Goal: Task Accomplishment & Management: Manage account settings

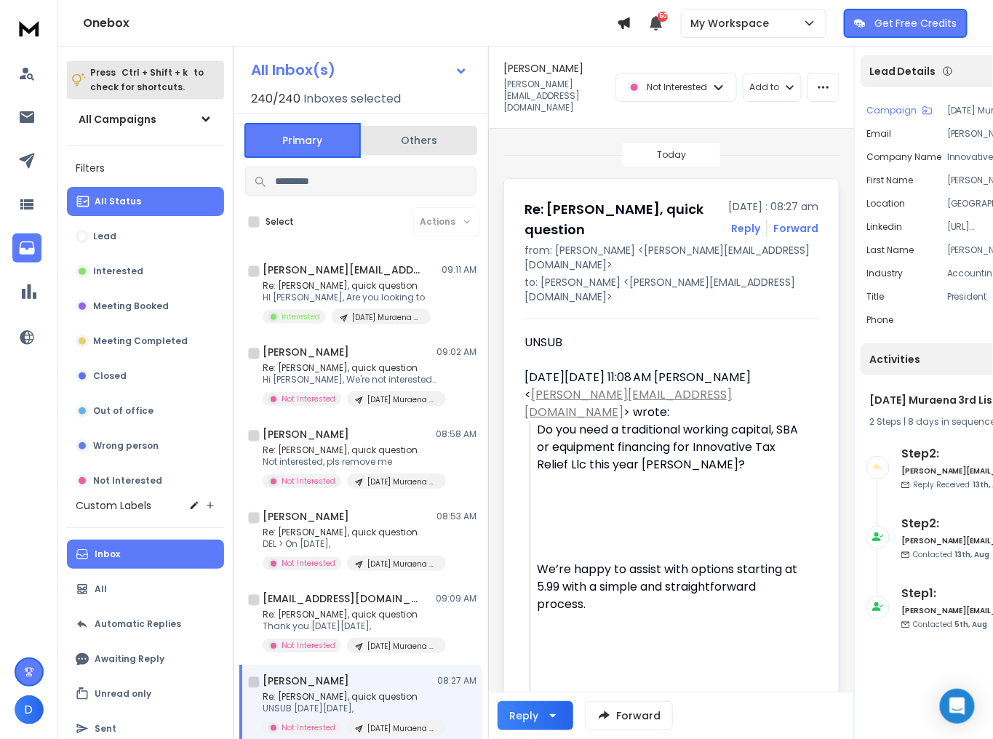
scroll to position [242, 0]
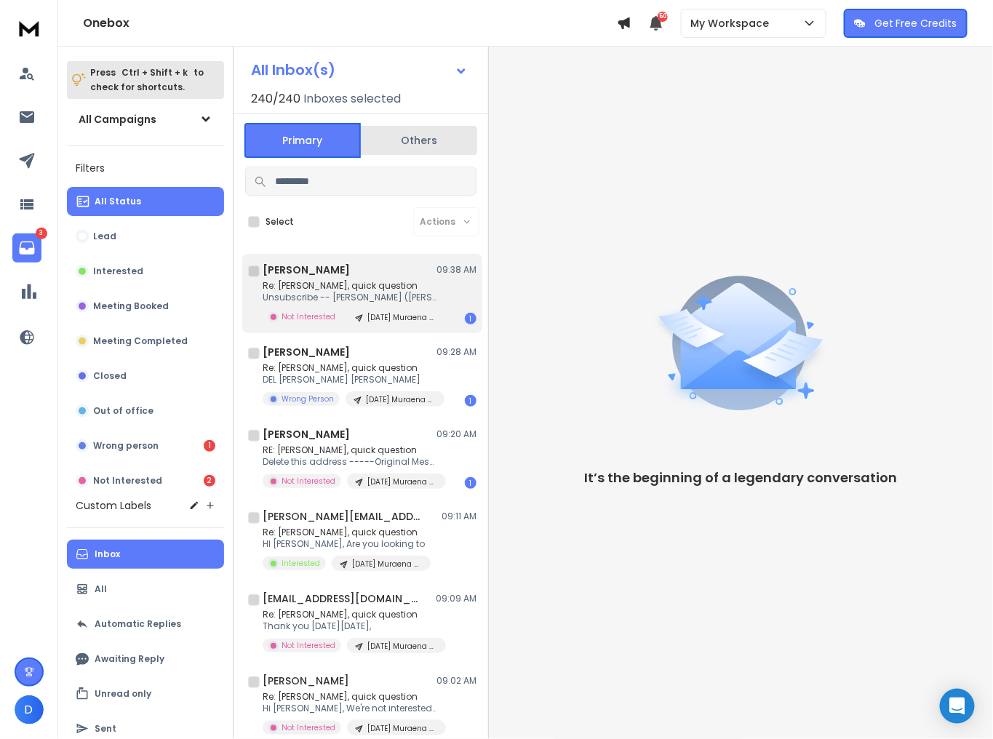
click at [354, 294] on p "Unsubscribe -- [PERSON_NAME] ([PERSON_NAME]) [PERSON_NAME]" at bounding box center [350, 298] width 175 height 12
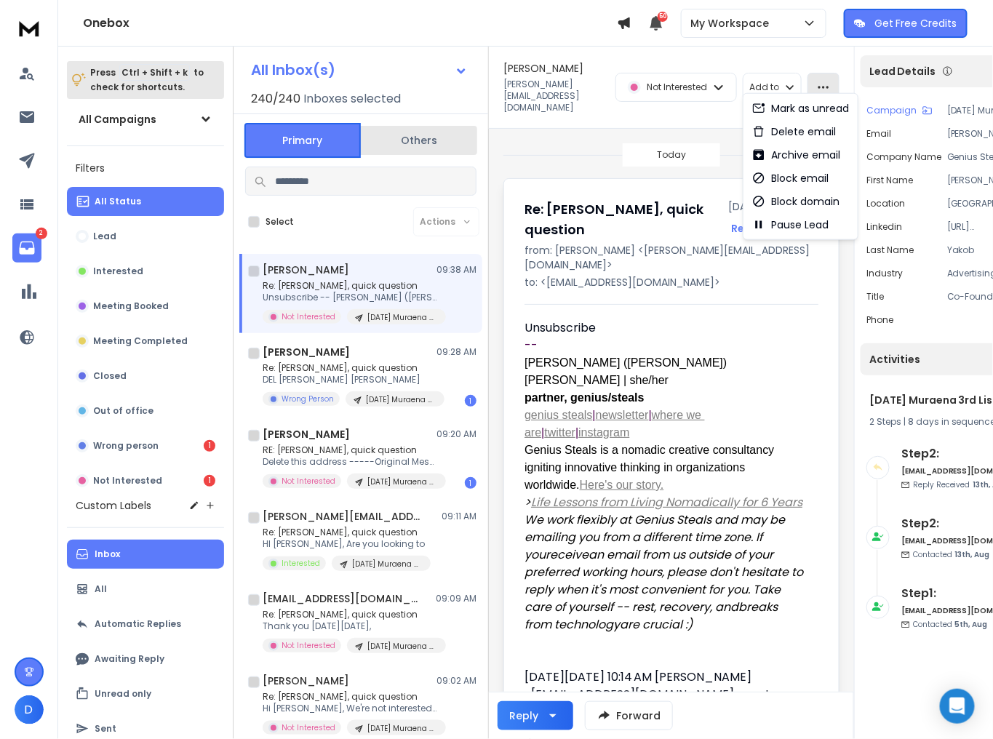
click at [830, 81] on icon "button" at bounding box center [823, 87] width 13 height 13
click at [795, 180] on div "Block email" at bounding box center [790, 178] width 76 height 15
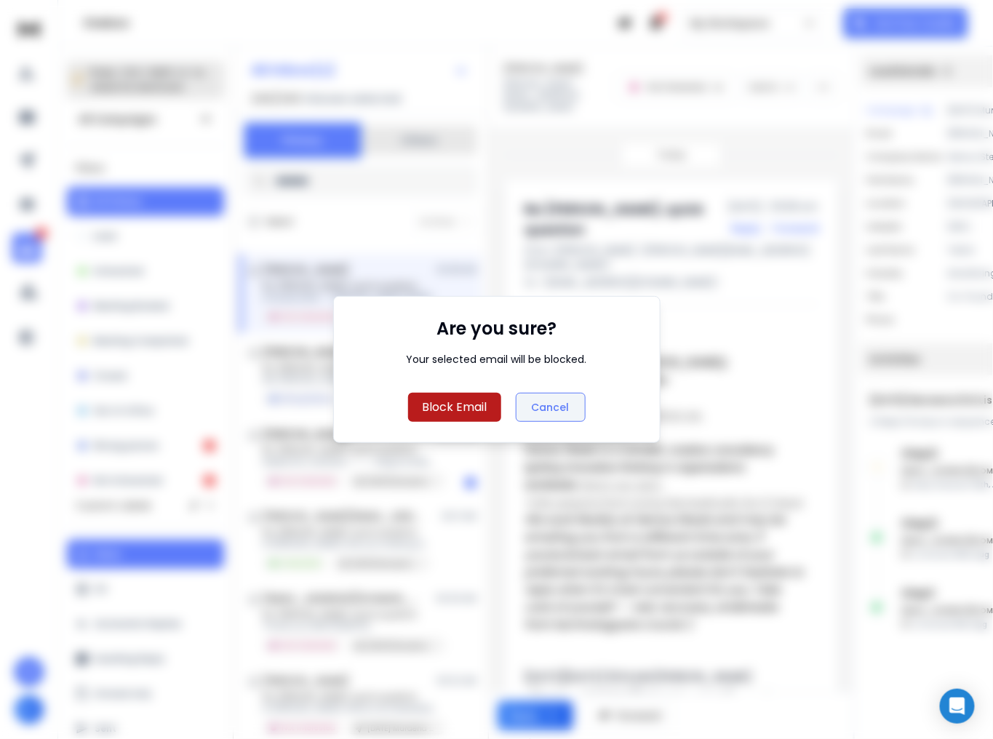
click at [474, 406] on button "Block Email" at bounding box center [454, 407] width 93 height 29
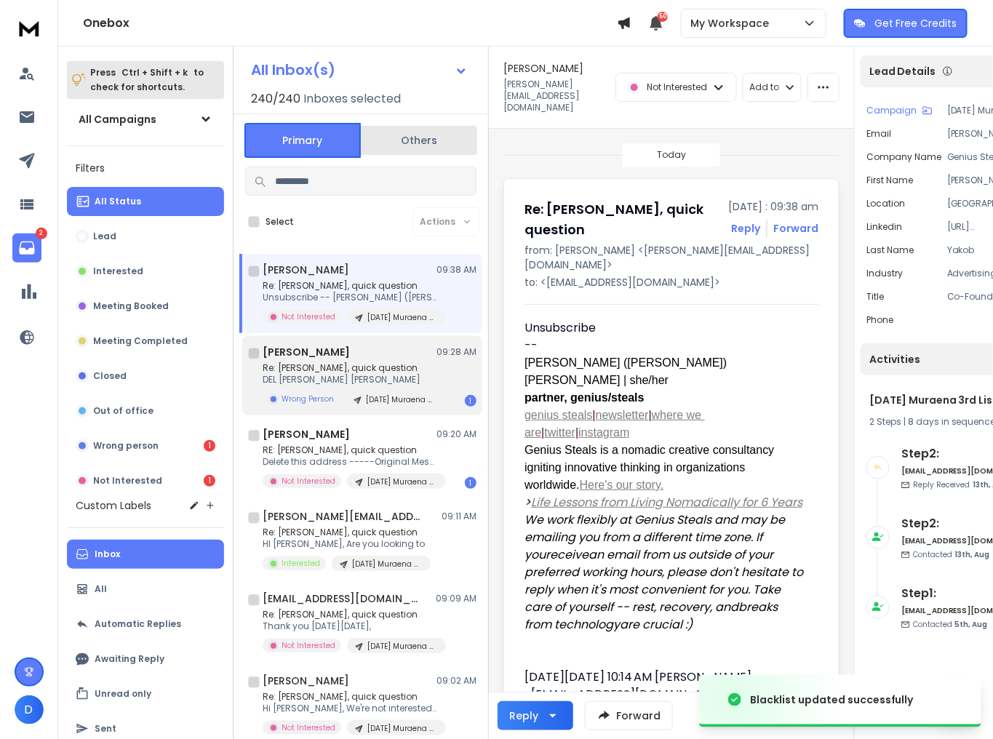
click at [376, 381] on p "DEL Ellen Ellen M Shapiro" at bounding box center [350, 380] width 175 height 12
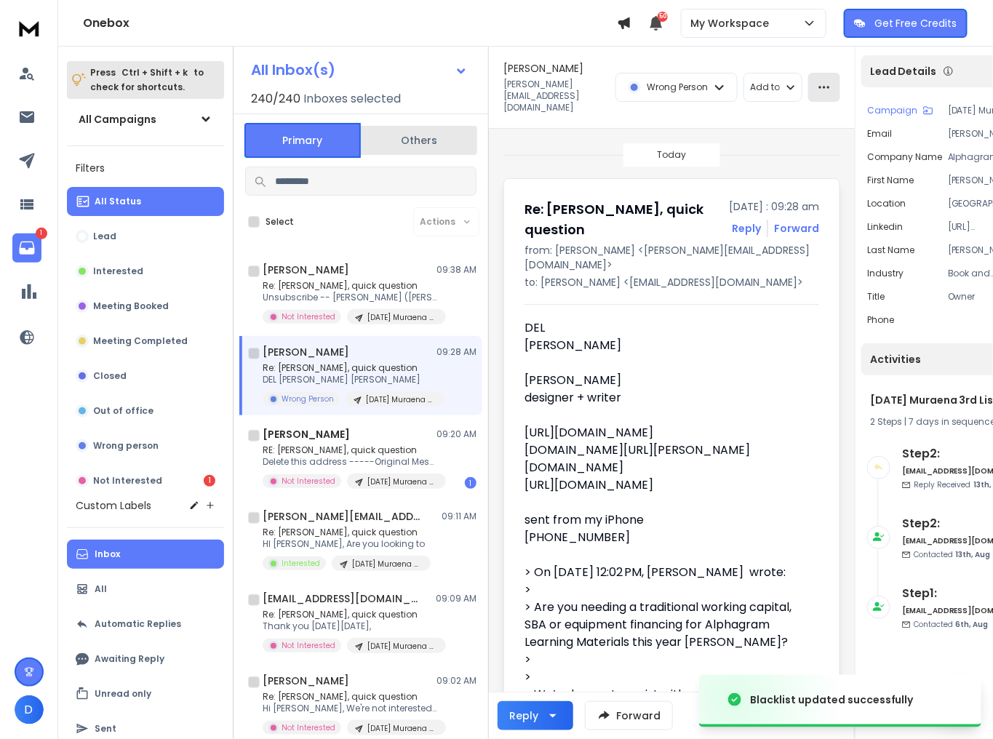
click at [840, 76] on button "button" at bounding box center [824, 87] width 32 height 29
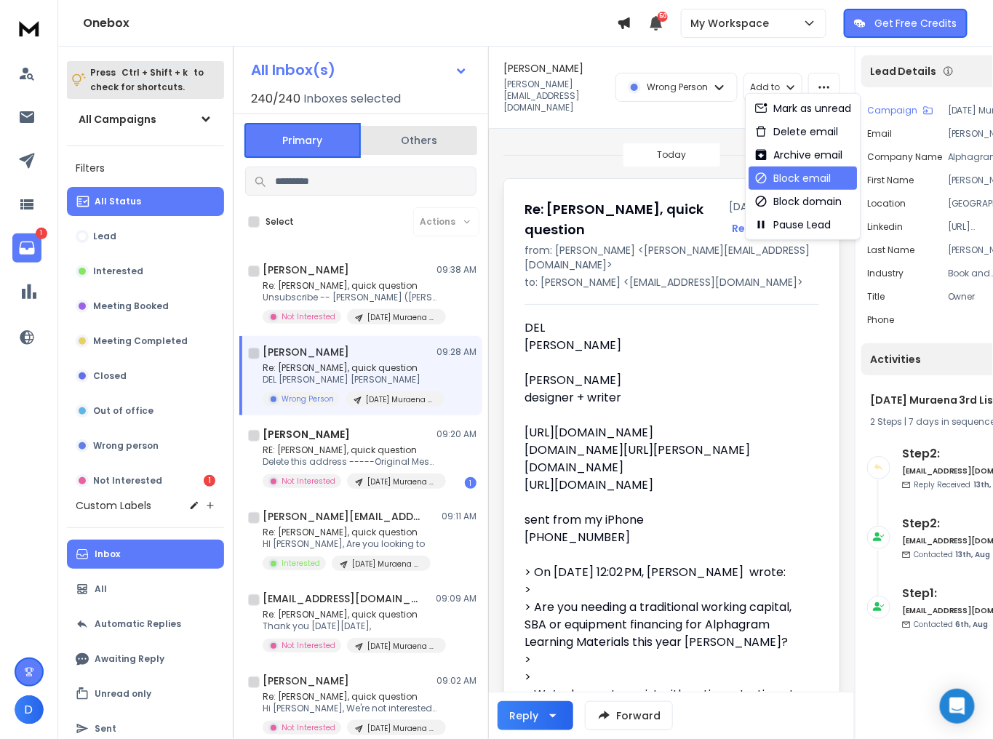
click at [805, 169] on div "Block email" at bounding box center [803, 178] width 108 height 23
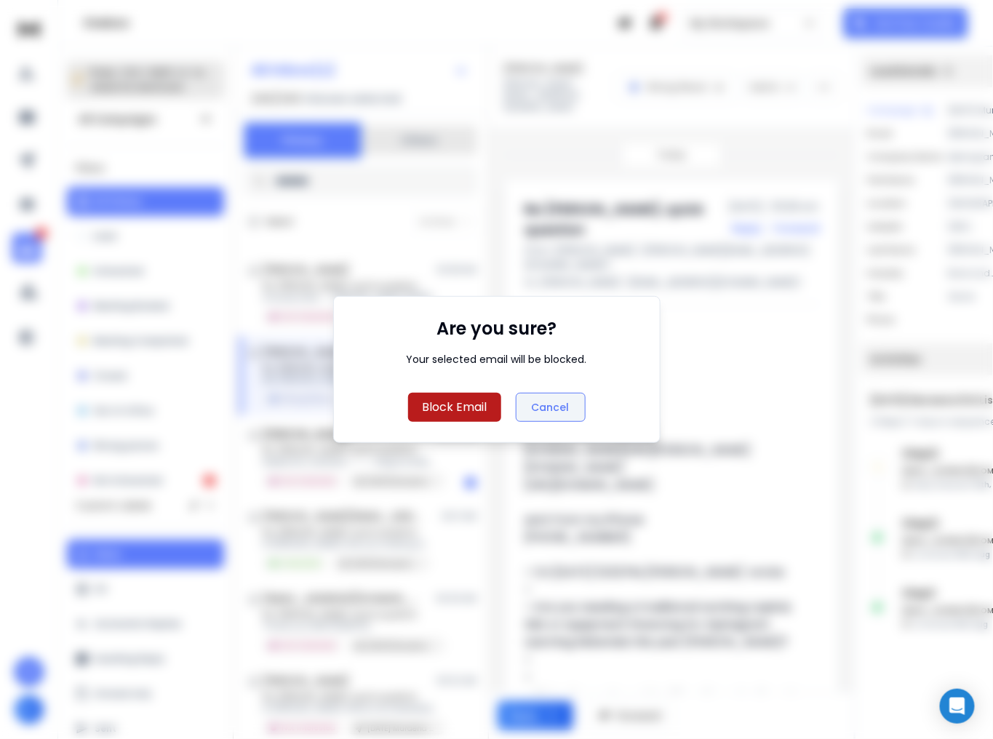
click at [466, 407] on button "Block Email" at bounding box center [454, 407] width 93 height 29
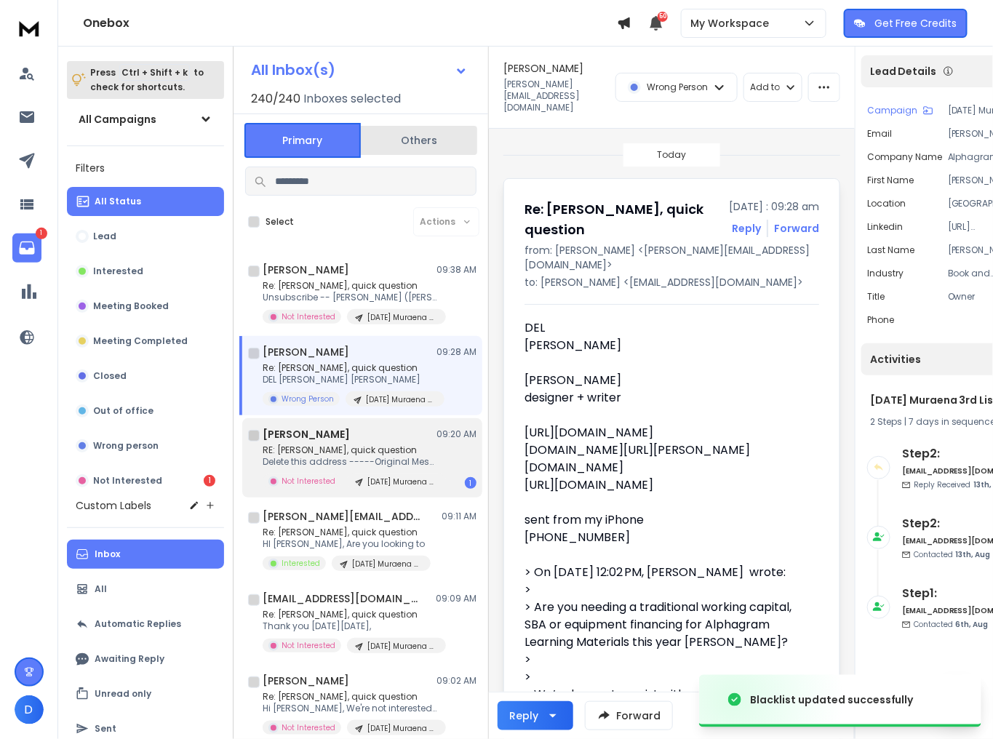
click at [379, 449] on p "RE: Andy, quick question" at bounding box center [350, 451] width 175 height 12
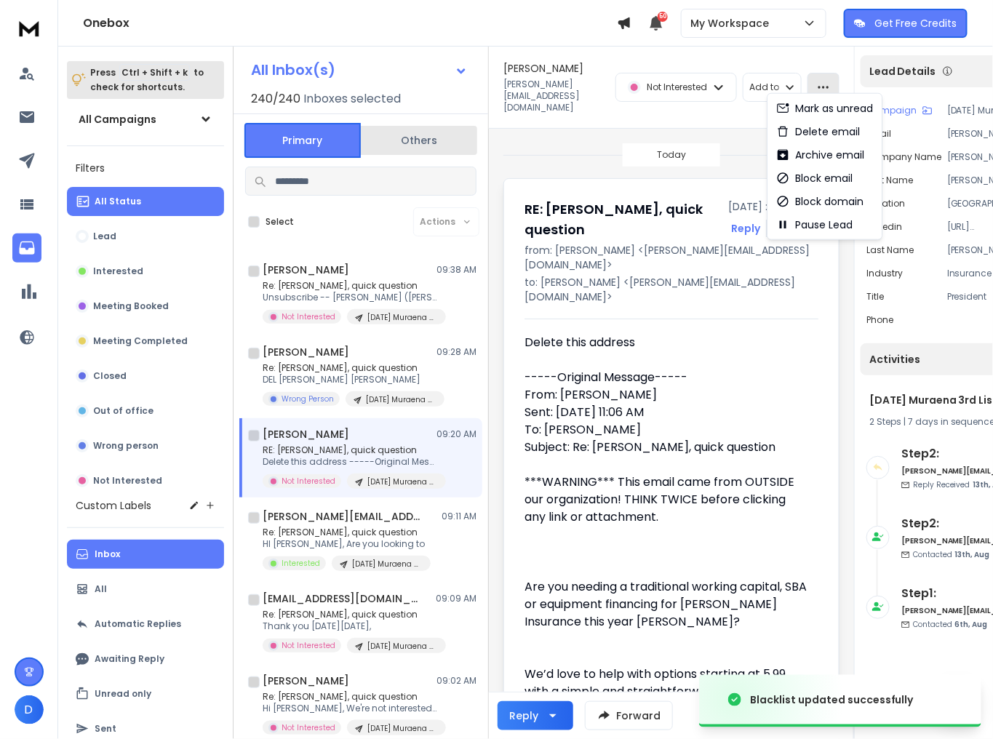
click at [830, 81] on icon "button" at bounding box center [823, 87] width 13 height 13
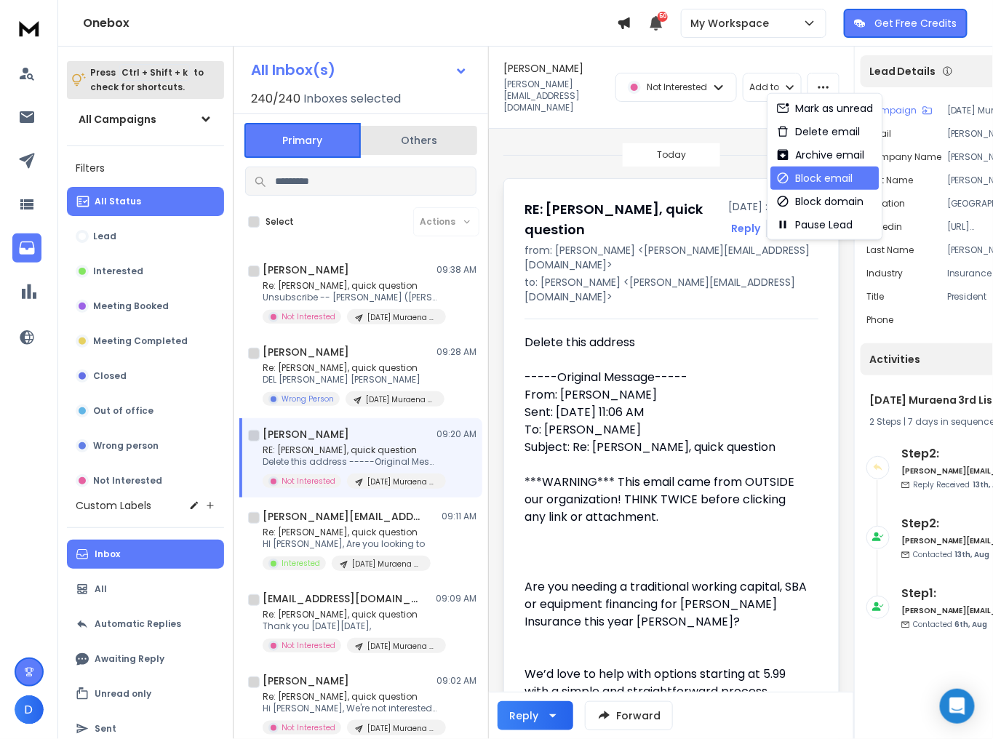
click at [819, 177] on div "Block email" at bounding box center [814, 178] width 76 height 15
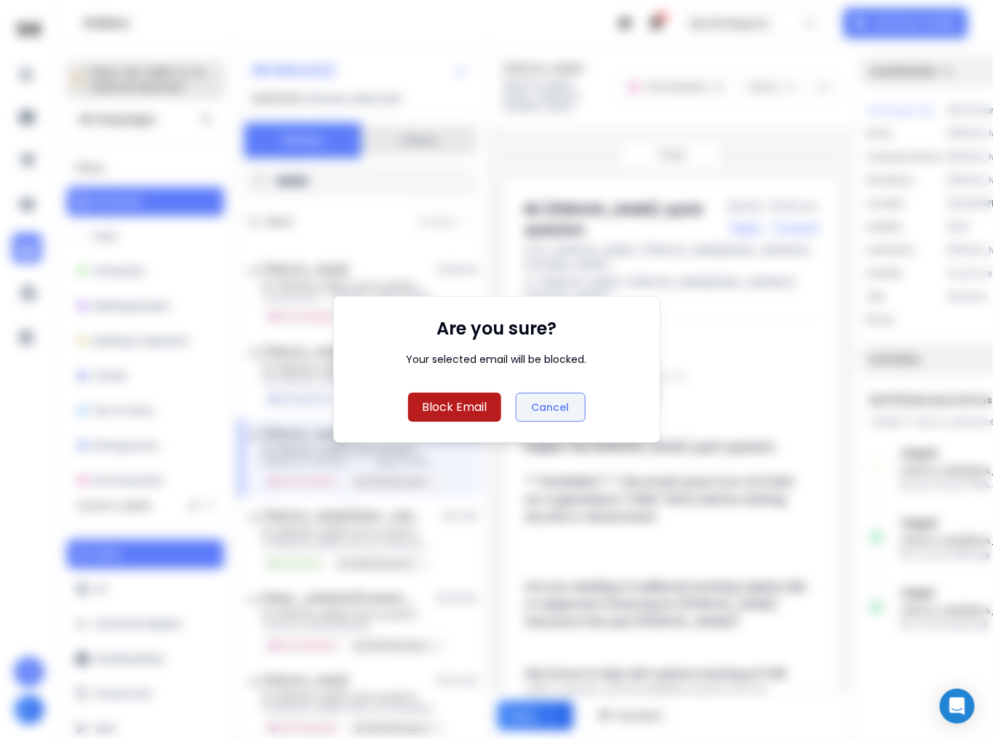
click at [453, 408] on button "Block Email" at bounding box center [454, 407] width 93 height 29
